Goal: Task Accomplishment & Management: Manage account settings

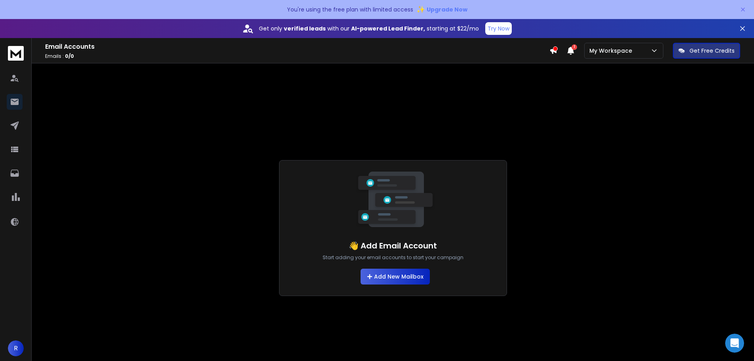
scroll to position [1193, 0]
click at [606, 98] on div "👋 Add Email Account Start adding your email accounts to start your campaign Add…" at bounding box center [392, 227] width 697 height 313
click at [656, 51] on icon "button" at bounding box center [654, 51] width 8 height 8
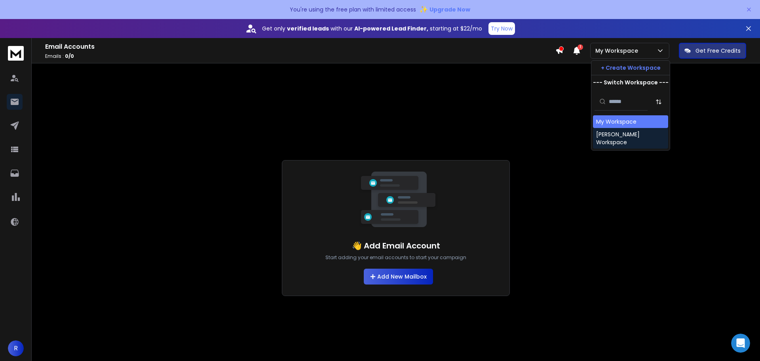
click at [631, 134] on div "[PERSON_NAME] Workspace" at bounding box center [630, 138] width 69 height 16
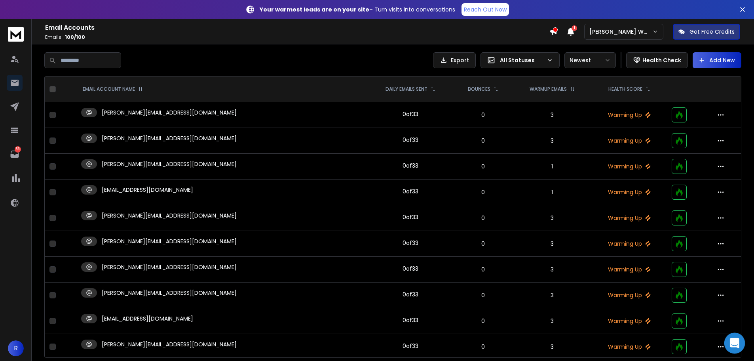
click at [734, 344] on icon "Open Intercom Messenger" at bounding box center [734, 343] width 9 height 10
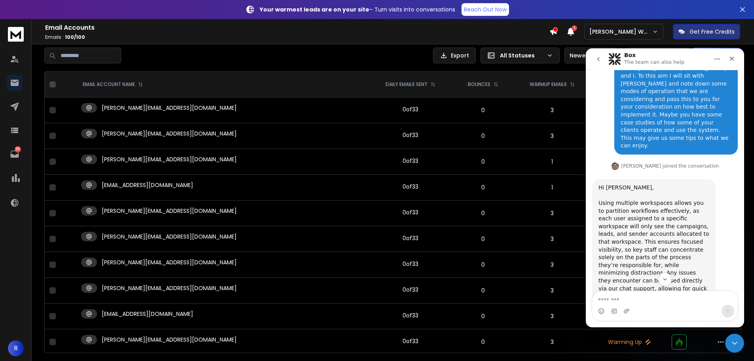
scroll to position [1193, 0]
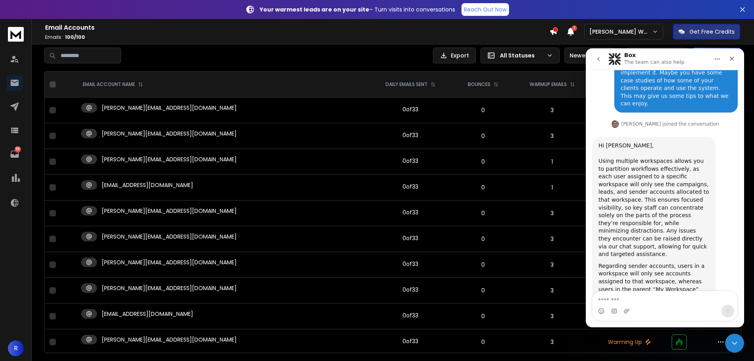
click at [619, 300] on textarea "Message…" at bounding box center [664, 297] width 145 height 13
type textarea "*"
click at [368, 53] on div at bounding box center [236, 55] width 384 height 16
click at [731, 58] on icon "Close" at bounding box center [732, 59] width 4 height 4
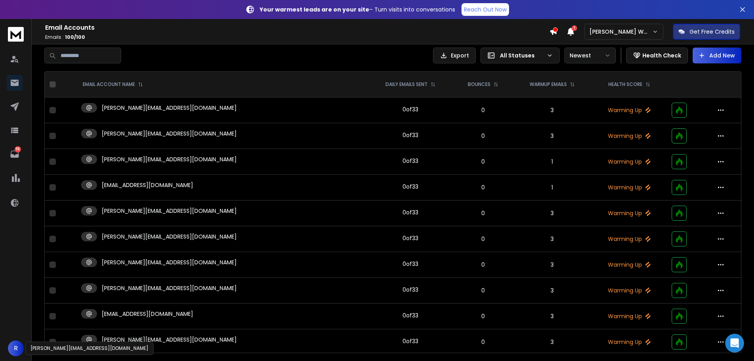
click at [18, 343] on span "R" at bounding box center [16, 348] width 16 height 16
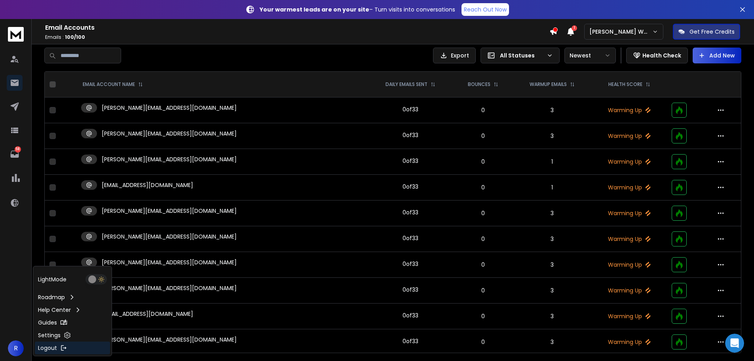
click at [59, 347] on div "Logout" at bounding box center [72, 347] width 75 height 13
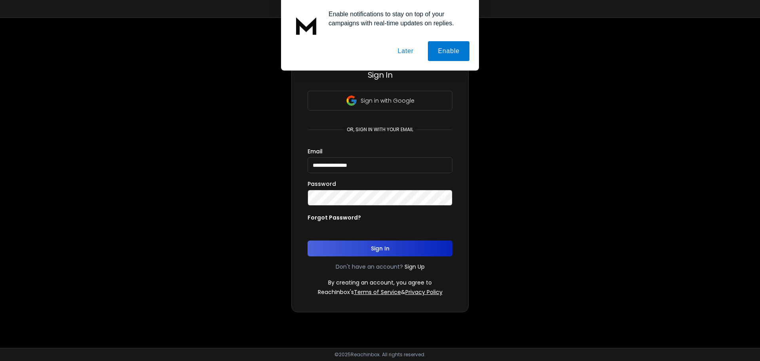
drag, startPoint x: 328, startPoint y: 162, endPoint x: 297, endPoint y: 162, distance: 30.5
click at [297, 162] on div "**********" at bounding box center [379, 182] width 177 height 259
type input "**********"
click at [385, 247] on button "Sign In" at bounding box center [380, 248] width 145 height 16
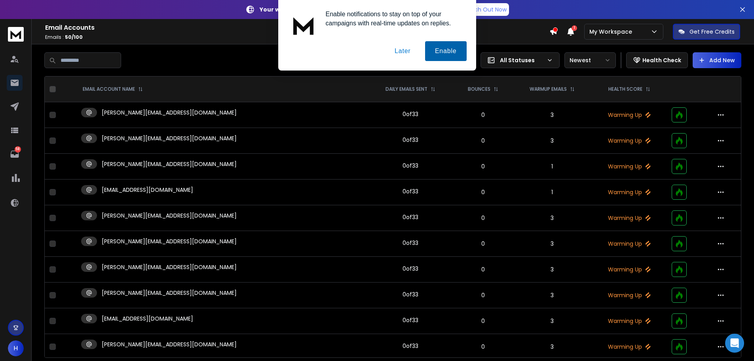
click at [448, 53] on button "Enable" at bounding box center [446, 51] width 42 height 20
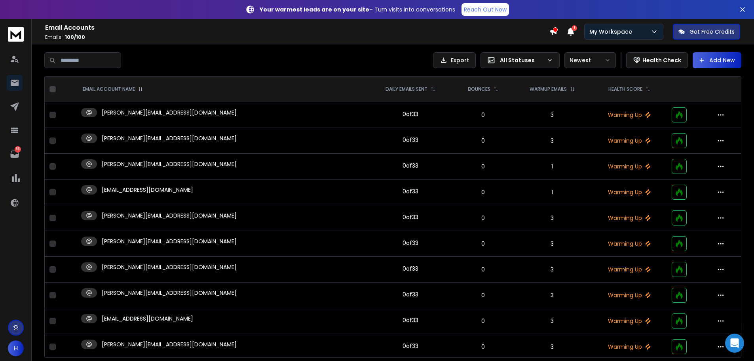
click at [656, 31] on icon "button" at bounding box center [654, 31] width 4 height 2
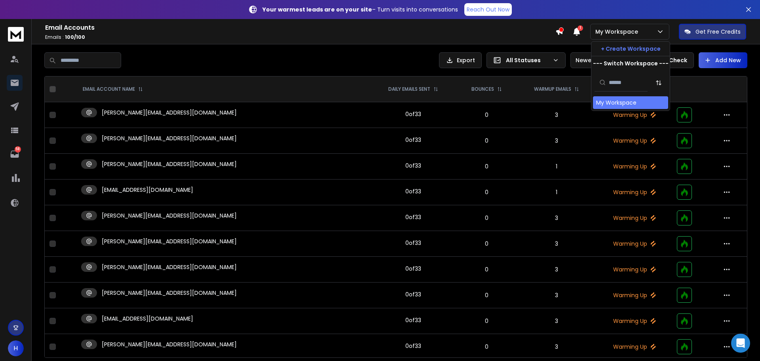
click at [631, 50] on p "+ Create Workspace" at bounding box center [631, 49] width 60 height 8
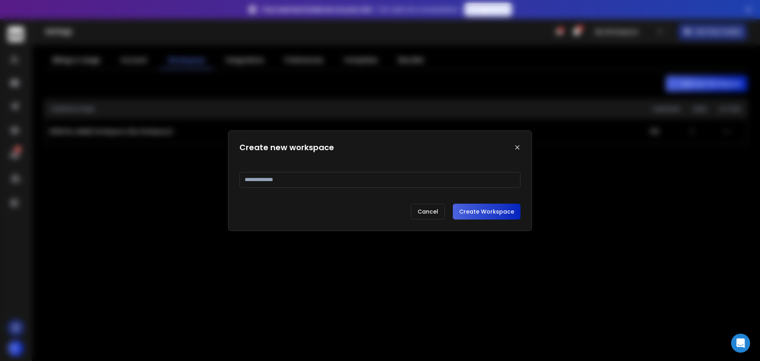
click at [248, 180] on input at bounding box center [379, 180] width 281 height 16
click at [257, 177] on input "**********" at bounding box center [379, 180] width 281 height 16
type input "**********"
click at [490, 213] on button "Create Workspace" at bounding box center [487, 211] width 68 height 16
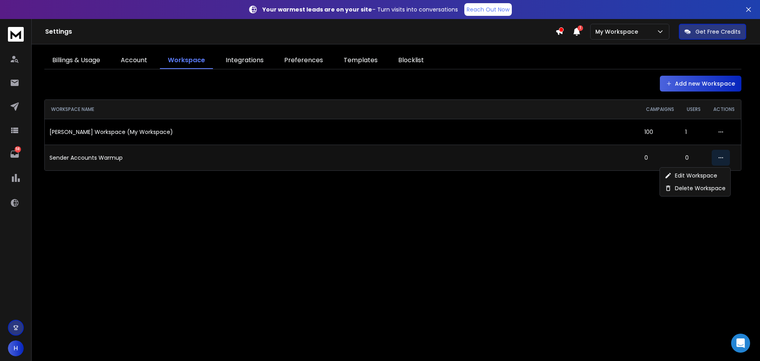
click at [722, 156] on icon "button" at bounding box center [721, 158] width 6 height 6
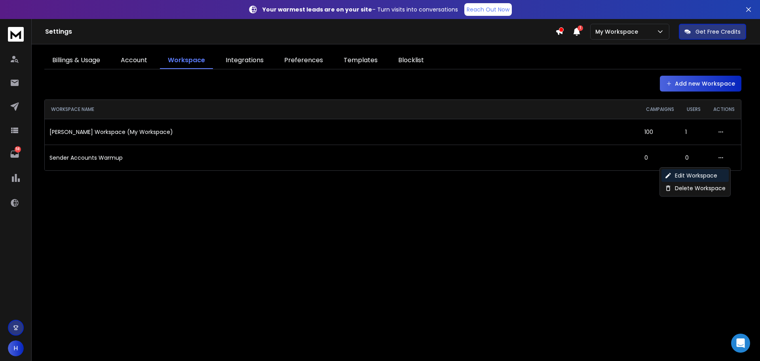
click at [700, 175] on p "Edit Workspace" at bounding box center [696, 175] width 42 height 8
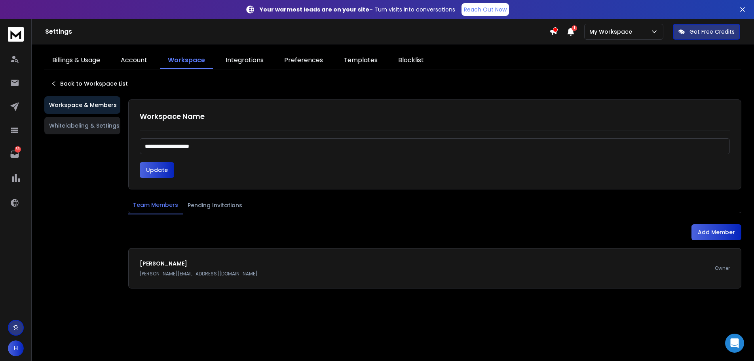
click at [706, 231] on button "Add Member" at bounding box center [716, 232] width 50 height 16
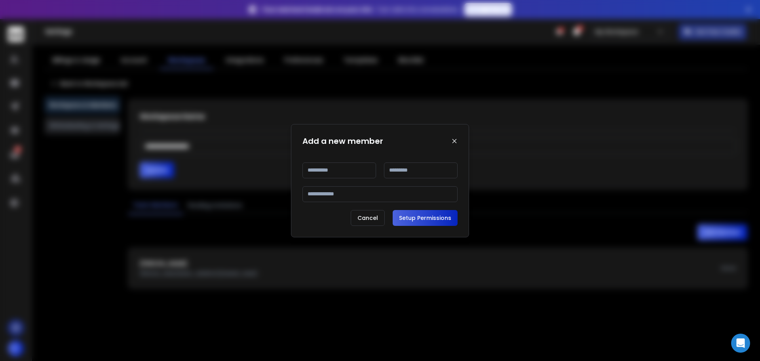
click at [350, 170] on input at bounding box center [339, 170] width 74 height 16
type input "******"
click at [423, 169] on input at bounding box center [421, 170] width 74 height 16
type input "*****"
click at [346, 198] on input at bounding box center [379, 194] width 155 height 16
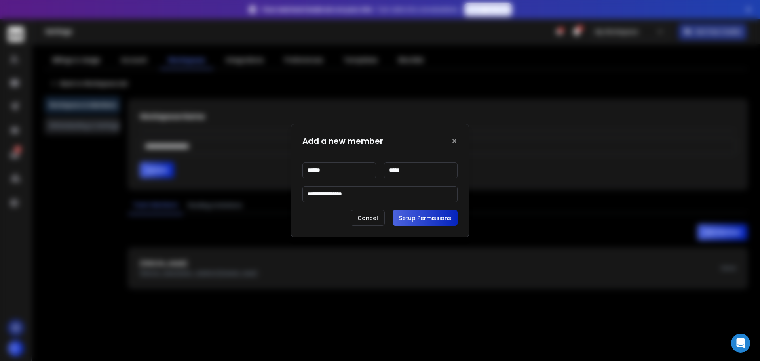
type input "**********"
click at [433, 220] on button "Setup Permissions" at bounding box center [425, 218] width 65 height 16
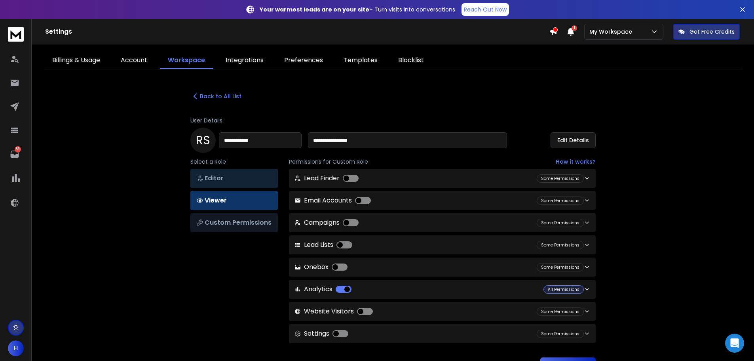
click at [230, 180] on p "Editor" at bounding box center [234, 177] width 75 height 9
click at [203, 180] on button "Editor" at bounding box center [199, 178] width 6 height 20
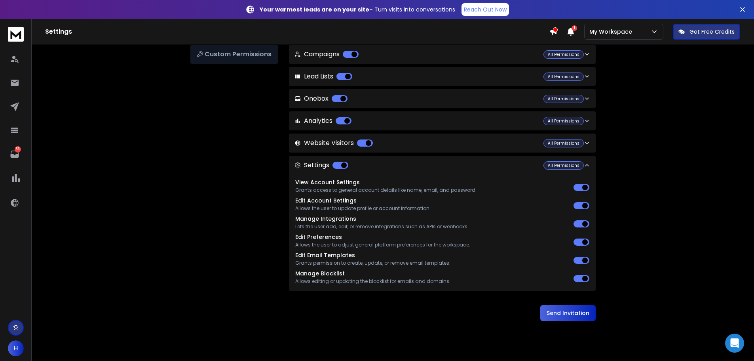
scroll to position [89, 0]
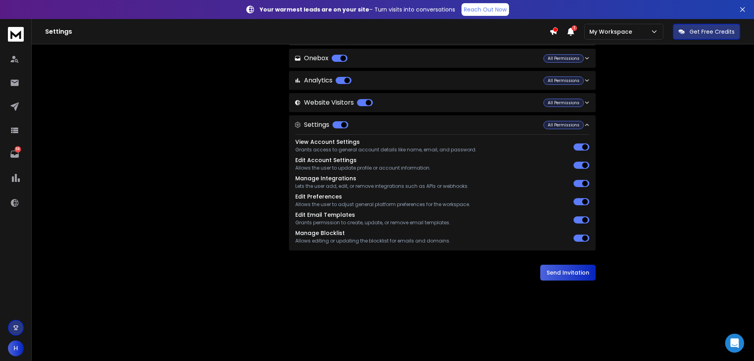
click at [552, 273] on button "Send Invitation" at bounding box center [567, 272] width 55 height 16
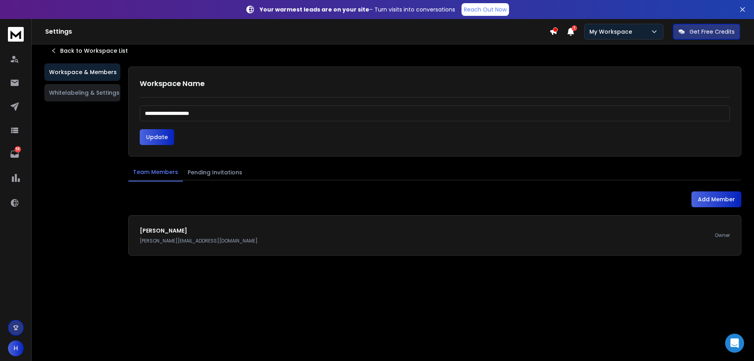
click at [655, 31] on icon "button" at bounding box center [654, 32] width 8 height 8
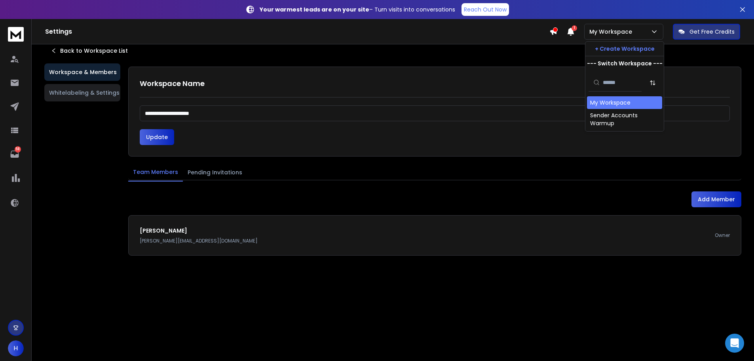
click at [478, 273] on div "**********" at bounding box center [392, 195] width 697 height 304
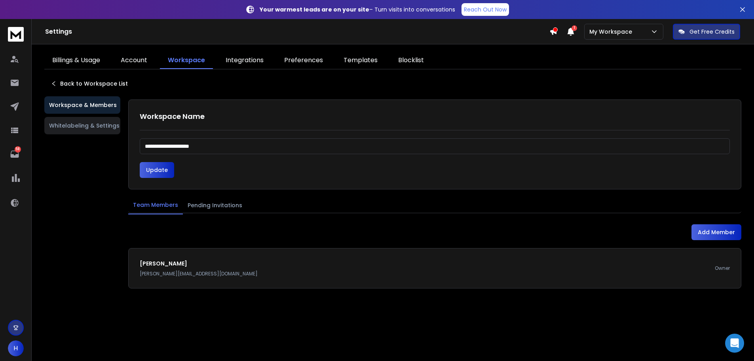
click at [99, 106] on button "Workspace & Members" at bounding box center [82, 104] width 76 height 17
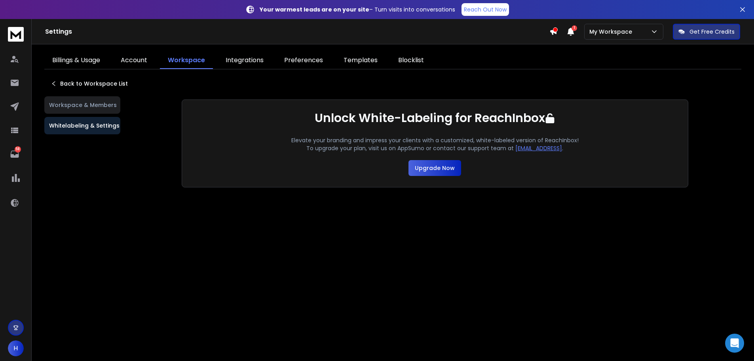
click at [85, 127] on button "Whitelabeling & Settings" at bounding box center [82, 125] width 76 height 17
click at [249, 58] on link "Integrations" at bounding box center [245, 60] width 54 height 17
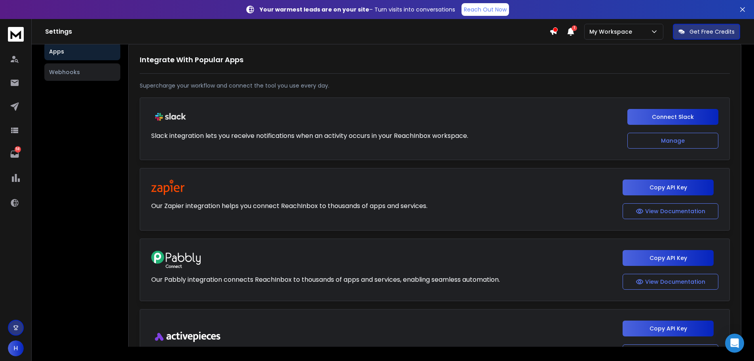
click at [85, 76] on button "Webhooks" at bounding box center [82, 71] width 76 height 17
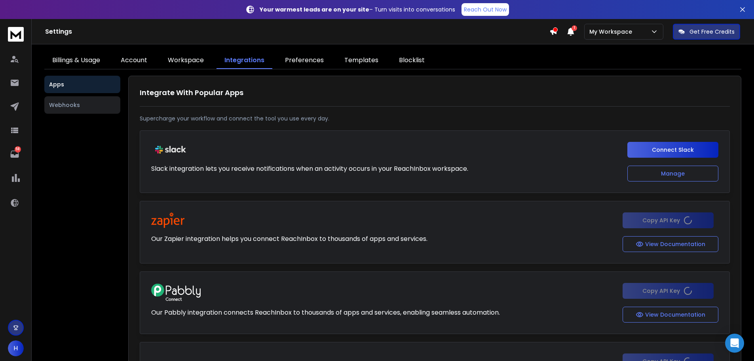
click at [84, 83] on button "Apps" at bounding box center [82, 84] width 76 height 17
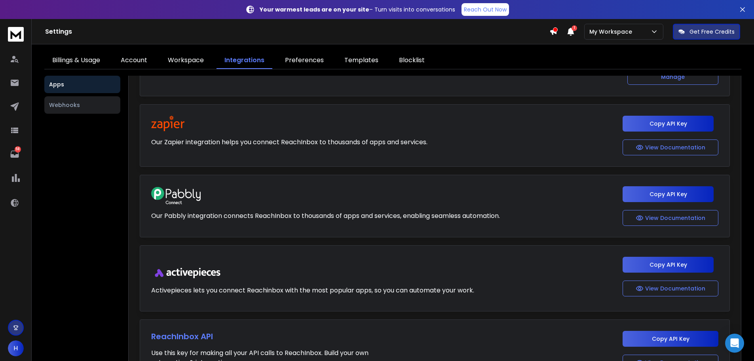
scroll to position [110, 0]
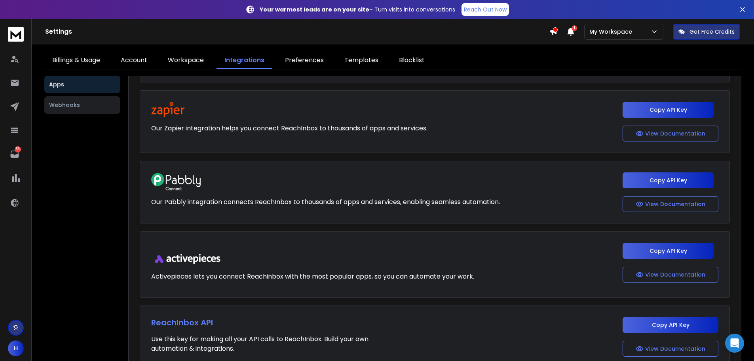
click at [667, 325] on button "Copy API Key" at bounding box center [671, 325] width 96 height 16
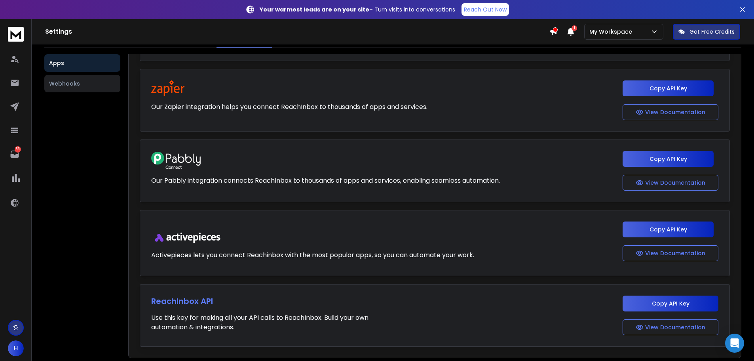
scroll to position [33, 0]
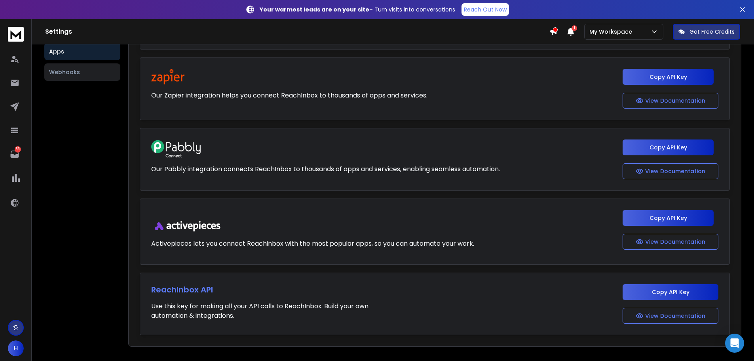
click at [658, 293] on button "Copy API Key" at bounding box center [671, 292] width 96 height 16
click at [658, 317] on button "View Documentation" at bounding box center [671, 316] width 96 height 16
